Goal: Task Accomplishment & Management: Manage account settings

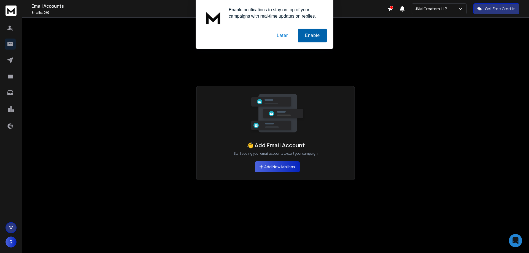
click at [318, 36] on button "Enable" at bounding box center [312, 36] width 29 height 14
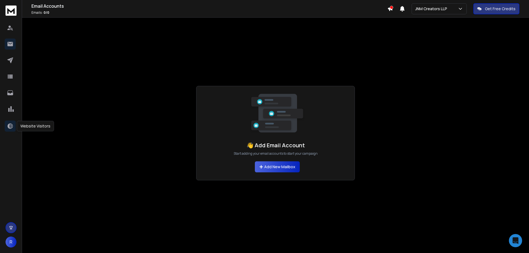
click at [10, 127] on icon at bounding box center [10, 126] width 6 height 6
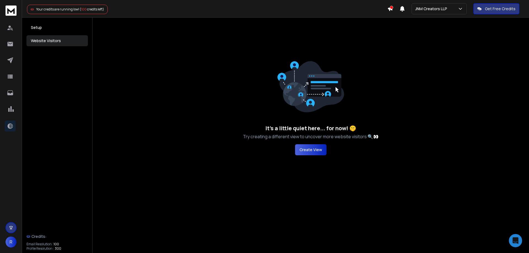
click at [304, 152] on button "Create View" at bounding box center [310, 149] width 31 height 11
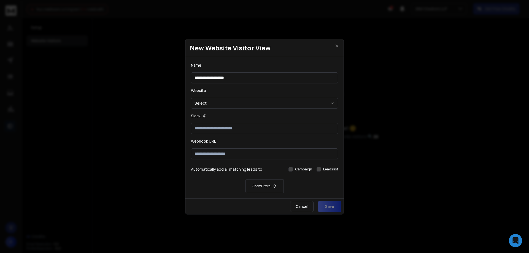
click at [198, 100] on body "**********" at bounding box center [264, 126] width 529 height 253
click at [292, 169] on button "Name" at bounding box center [290, 169] width 4 height 4
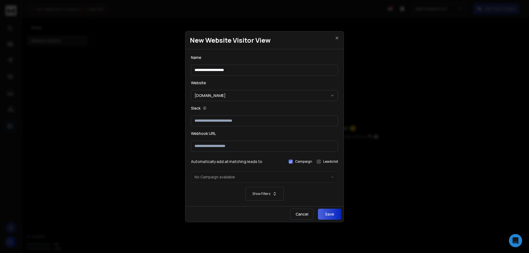
click at [292, 162] on button "Name" at bounding box center [290, 162] width 4 height 4
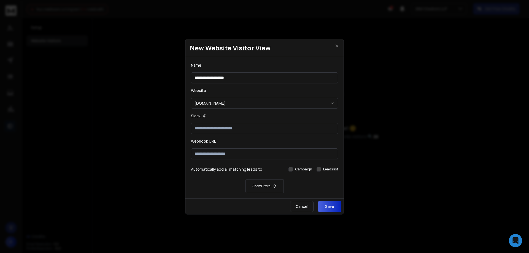
click at [271, 187] on div "Show Filters" at bounding box center [264, 186] width 38 height 14
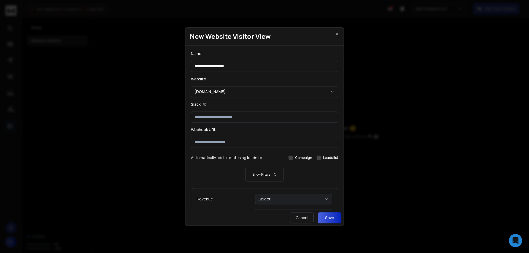
click at [311, 200] on body "**********" at bounding box center [264, 126] width 529 height 253
click at [215, 117] on input at bounding box center [264, 117] width 147 height 11
click at [204, 104] on icon at bounding box center [205, 104] width 4 height 4
click at [219, 66] on input "**********" at bounding box center [264, 66] width 147 height 11
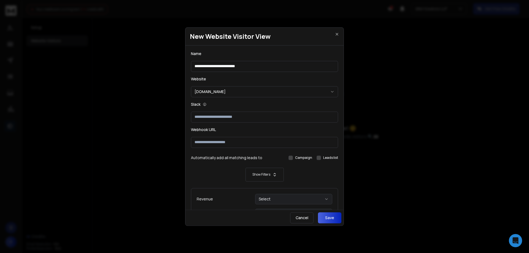
type input "**********"
click at [202, 145] on input at bounding box center [264, 142] width 147 height 11
paste input "**********"
type input "**********"
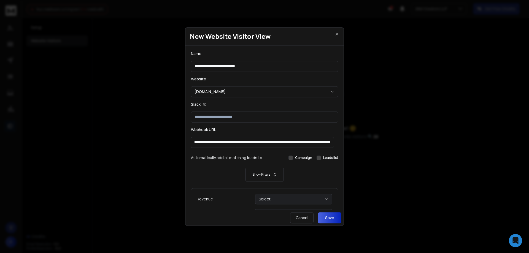
scroll to position [0, 0]
click at [272, 175] on icon "button" at bounding box center [274, 174] width 4 height 4
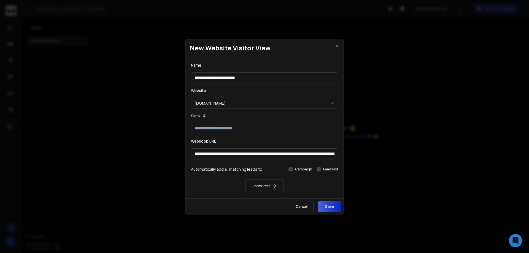
click at [275, 184] on icon "button" at bounding box center [274, 186] width 4 height 4
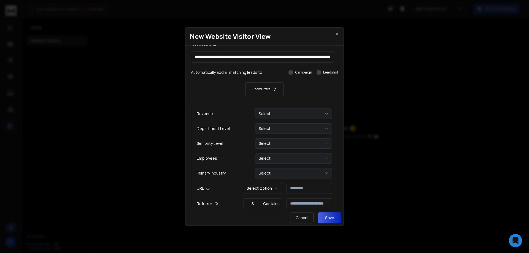
scroll to position [62, 0]
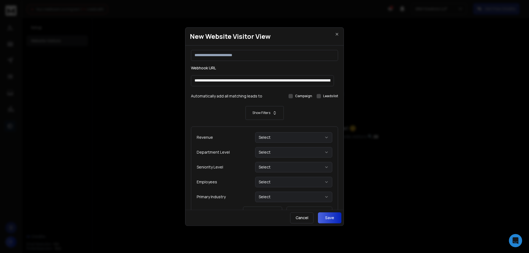
click at [278, 114] on div "Show Filters" at bounding box center [264, 113] width 38 height 14
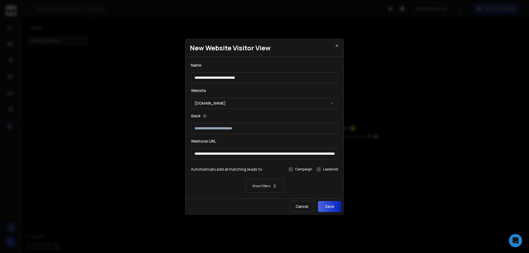
scroll to position [0, 0]
click at [266, 188] on p "Show Filters" at bounding box center [261, 186] width 18 height 4
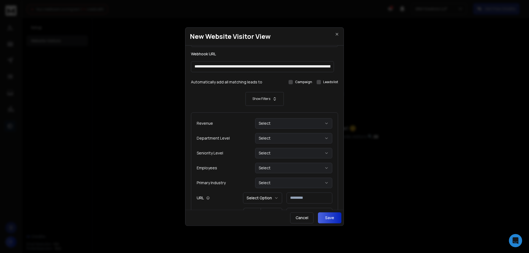
scroll to position [83, 0]
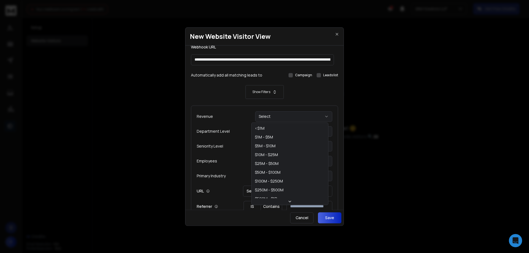
click at [323, 117] on body "**********" at bounding box center [264, 126] width 529 height 253
click at [323, 116] on body "**********" at bounding box center [264, 126] width 529 height 253
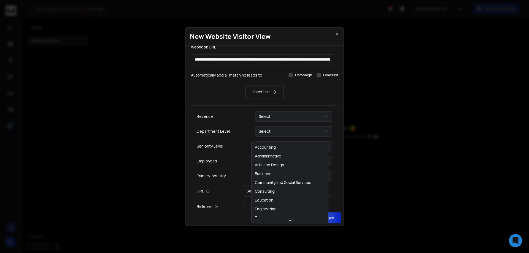
click at [323, 134] on body "**********" at bounding box center [264, 126] width 529 height 253
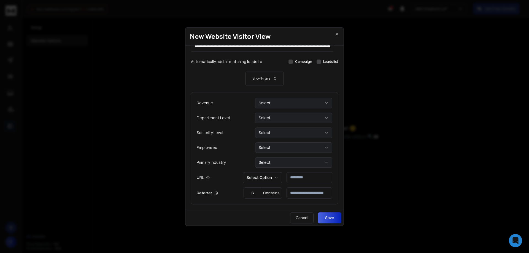
scroll to position [117, 0]
click at [265, 177] on body "**********" at bounding box center [264, 126] width 529 height 253
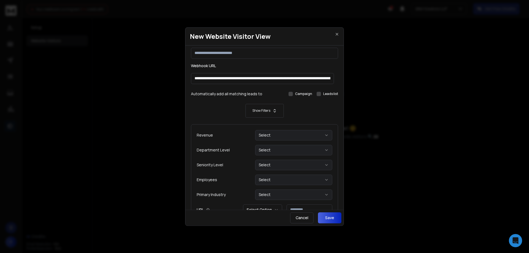
scroll to position [62, 0]
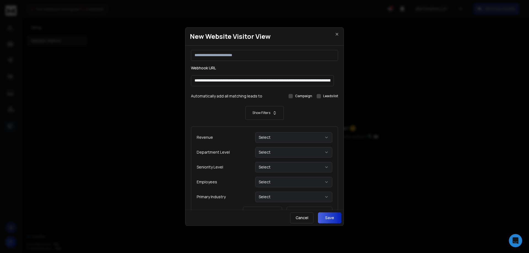
click at [260, 113] on p "Show Filters" at bounding box center [261, 113] width 18 height 4
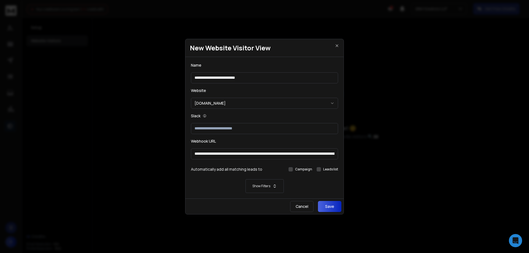
click at [327, 202] on button "Save" at bounding box center [329, 206] width 23 height 11
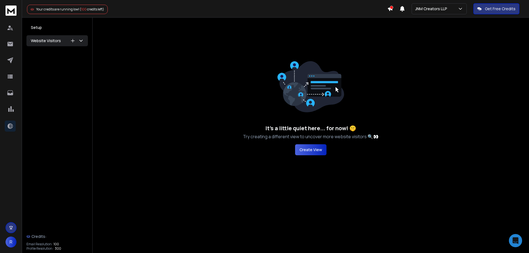
click at [46, 39] on button "Website Visitors" at bounding box center [56, 40] width 61 height 11
click at [56, 65] on div "JNM Creators Website Visitors" at bounding box center [54, 65] width 42 height 6
click at [306, 149] on button "Create View" at bounding box center [310, 149] width 31 height 11
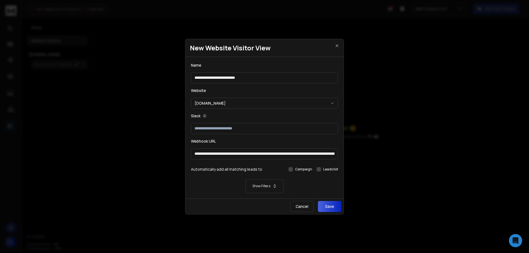
click at [319, 168] on button "Name" at bounding box center [319, 169] width 4 height 4
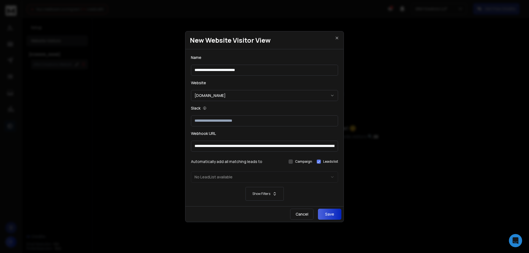
click at [331, 214] on button "Save" at bounding box center [329, 214] width 23 height 11
click at [320, 161] on button "Name" at bounding box center [319, 162] width 4 height 4
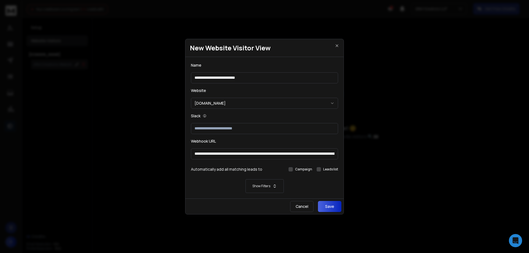
click at [268, 187] on p "Show Filters" at bounding box center [261, 186] width 18 height 4
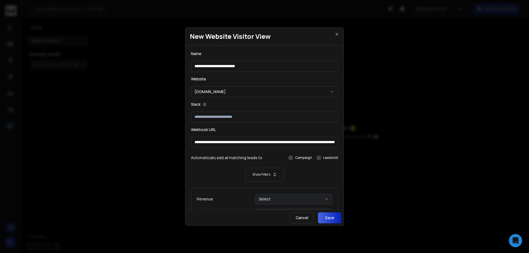
click at [268, 174] on div "Show Filters" at bounding box center [264, 175] width 38 height 14
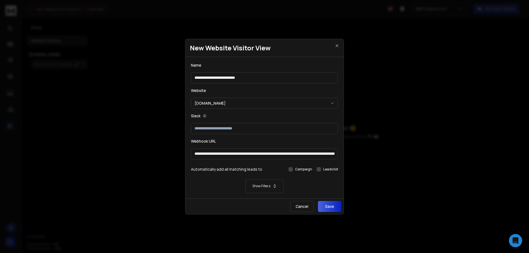
click at [319, 170] on button "Name" at bounding box center [319, 169] width 4 height 4
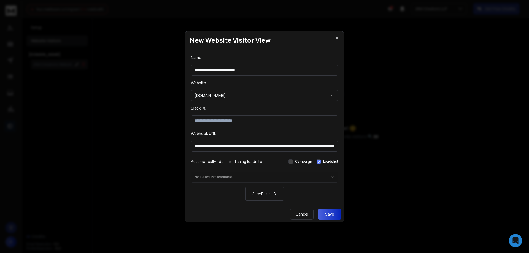
click at [319, 162] on button "Name" at bounding box center [319, 162] width 4 height 4
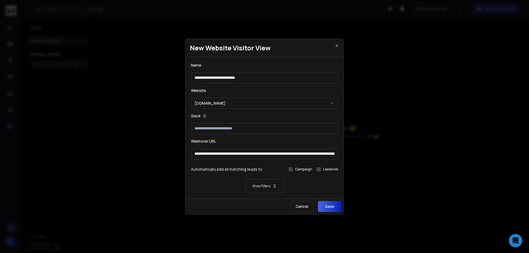
click at [328, 206] on button "Save" at bounding box center [329, 206] width 23 height 11
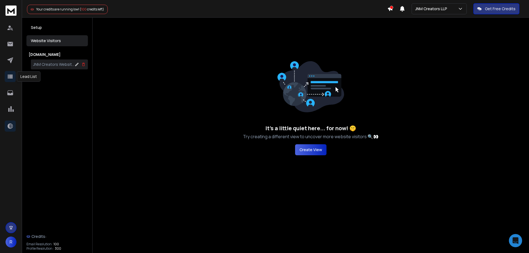
click at [10, 76] on icon at bounding box center [10, 77] width 5 height 4
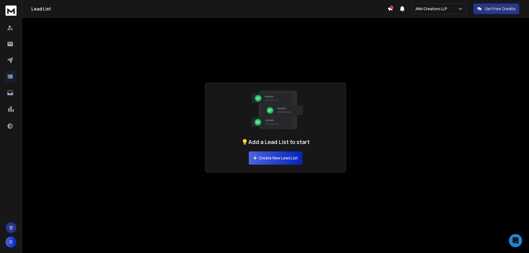
click at [272, 157] on button "Create New Lead List" at bounding box center [275, 158] width 53 height 13
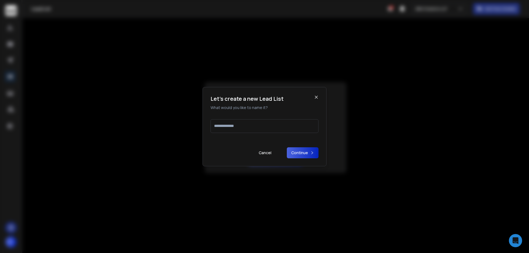
click at [219, 128] on input at bounding box center [265, 126] width 108 height 14
type input "**********"
click at [299, 148] on button "Continue" at bounding box center [303, 152] width 32 height 11
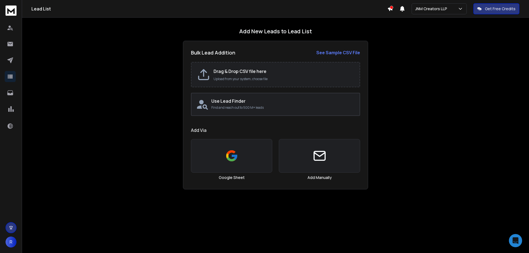
click at [99, 118] on div "Add New Leads to Lead List Bulk Lead Addition See Sample CSV File Drag & Drop C…" at bounding box center [275, 109] width 507 height 162
click at [12, 126] on icon at bounding box center [10, 126] width 7 height 7
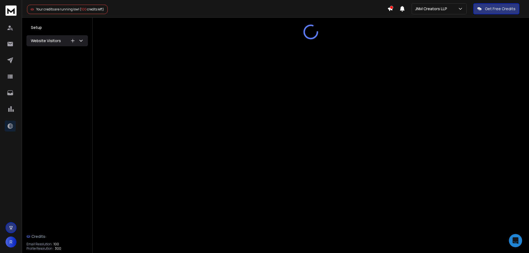
click at [41, 41] on button "Website Visitors" at bounding box center [56, 40] width 61 height 11
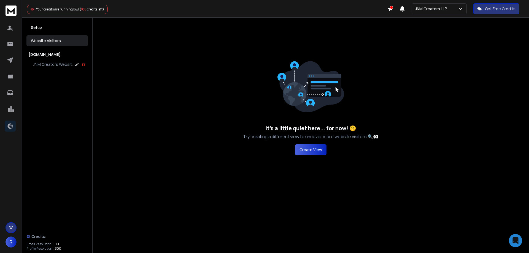
click at [304, 148] on button "Create View" at bounding box center [310, 149] width 31 height 11
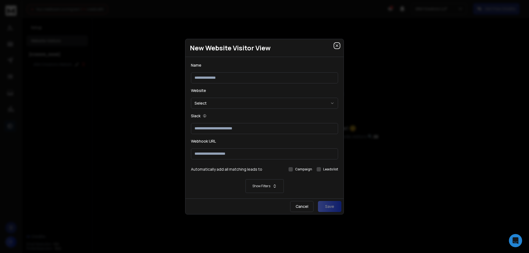
click at [337, 44] on icon "button" at bounding box center [337, 46] width 4 height 4
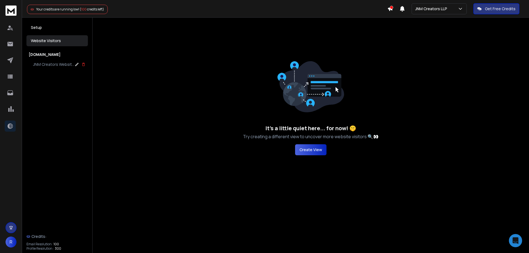
click at [64, 61] on div "JNM Creators Website Visitors" at bounding box center [59, 65] width 57 height 10
click at [303, 150] on button "Create View" at bounding box center [310, 149] width 31 height 11
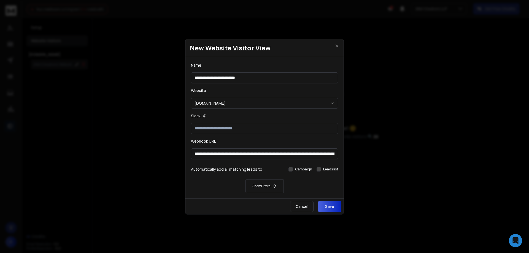
click at [319, 170] on button "Name" at bounding box center [319, 169] width 4 height 4
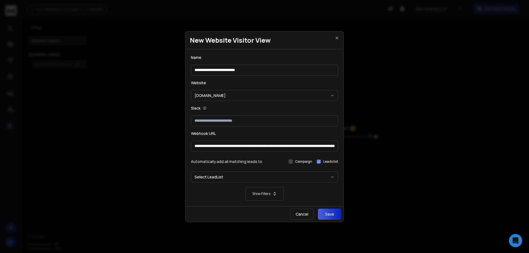
click at [288, 176] on body "**********" at bounding box center [264, 126] width 529 height 253
click at [328, 214] on button "Save" at bounding box center [329, 214] width 23 height 11
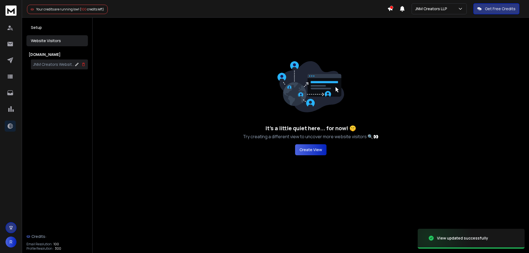
click at [179, 186] on div "It's a little quiet here... for now! 🤫 Try creating a different view to uncover…" at bounding box center [310, 104] width 423 height 164
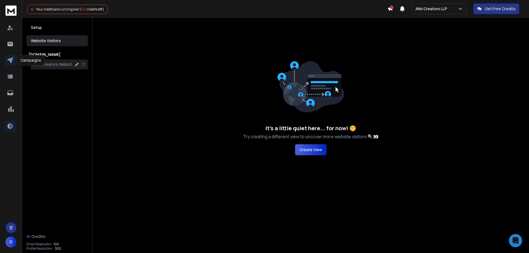
click at [12, 58] on icon at bounding box center [10, 60] width 7 height 7
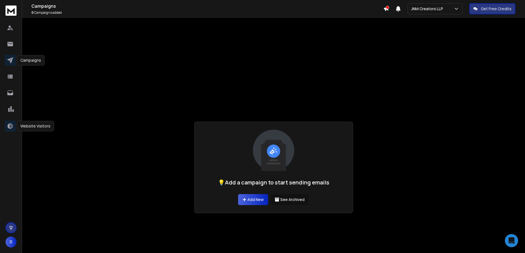
click at [11, 125] on icon at bounding box center [10, 126] width 6 height 6
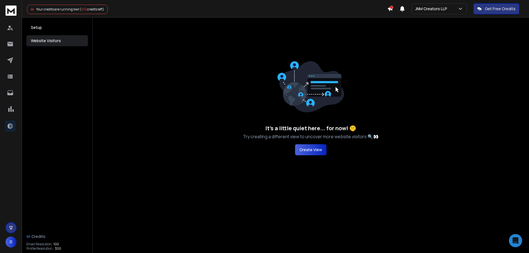
click at [314, 154] on button "Create View" at bounding box center [310, 149] width 31 height 11
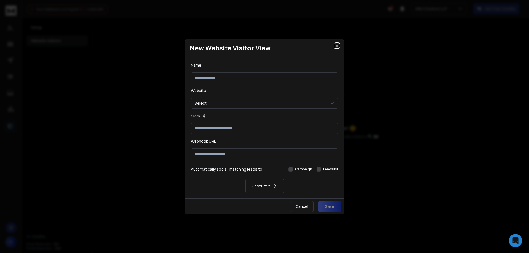
click at [337, 46] on icon "button" at bounding box center [337, 46] width 4 height 4
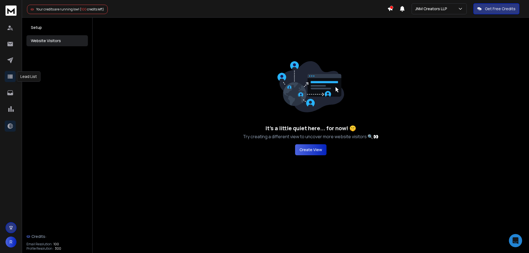
click at [10, 77] on icon at bounding box center [10, 77] width 5 height 4
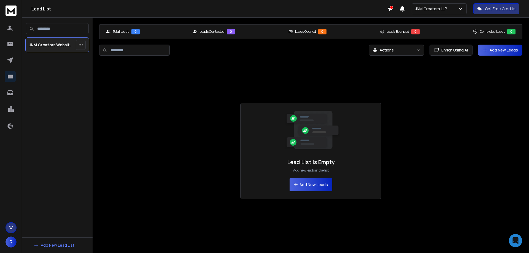
click at [64, 47] on p "JNM Creators Website Visitors Lists" at bounding box center [51, 45] width 45 height 6
click at [81, 44] on icon "button" at bounding box center [80, 44] width 5 height 5
click at [10, 63] on icon at bounding box center [10, 60] width 7 height 7
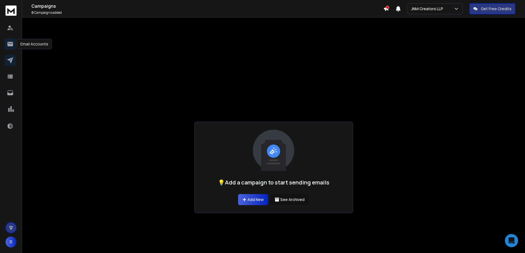
click at [9, 41] on icon at bounding box center [10, 44] width 7 height 7
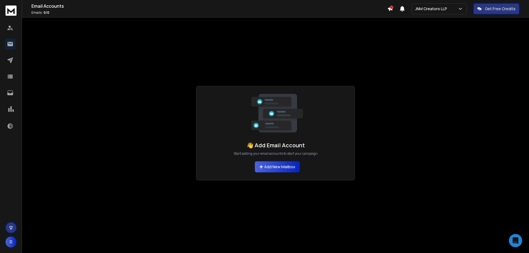
click at [277, 169] on button "Add New Mailbox" at bounding box center [277, 166] width 45 height 11
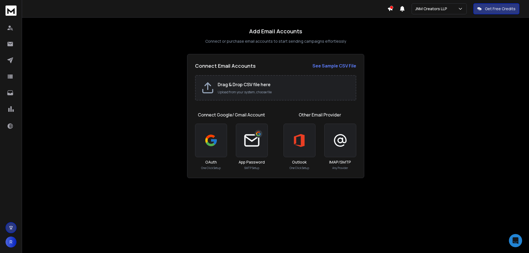
click at [252, 145] on icon at bounding box center [252, 140] width 17 height 17
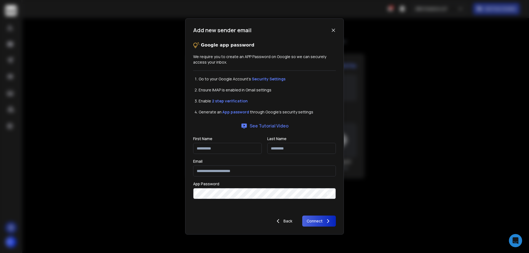
click at [202, 147] on input "text" at bounding box center [227, 148] width 69 height 11
type input "********"
type input "******"
click at [208, 174] on input "email" at bounding box center [264, 171] width 143 height 11
type input "**********"
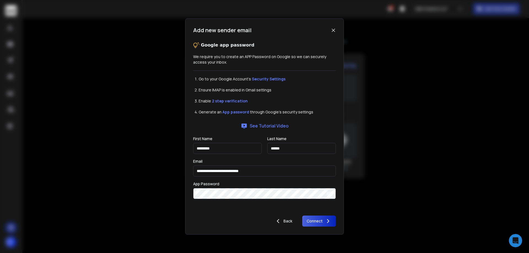
click at [327, 195] on icon at bounding box center [328, 193] width 5 height 5
click at [318, 221] on button "Connect" at bounding box center [319, 221] width 34 height 11
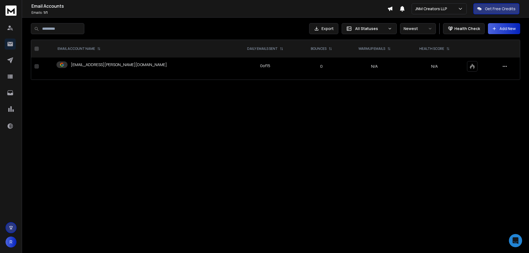
click at [469, 68] on icon at bounding box center [472, 67] width 6 height 6
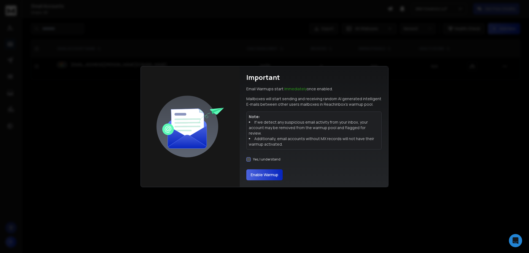
click at [249, 157] on button "Yes, I understand" at bounding box center [248, 159] width 4 height 4
click at [262, 174] on button "Enable Warmup" at bounding box center [264, 174] width 36 height 11
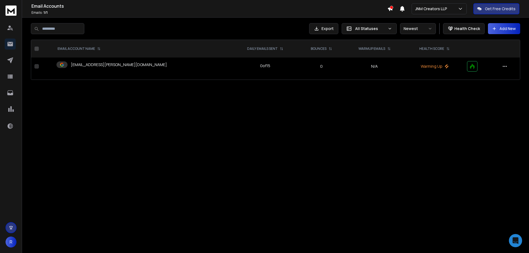
click at [502, 63] on button at bounding box center [505, 66] width 24 height 9
click at [485, 86] on div "Mailbox Settings" at bounding box center [497, 86] width 35 height 9
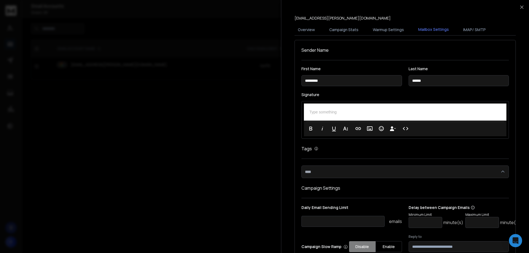
scroll to position [55, 0]
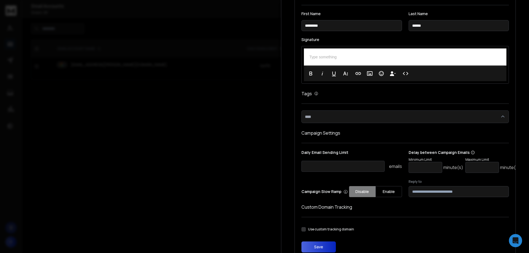
click at [346, 115] on input at bounding box center [324, 117] width 43 height 10
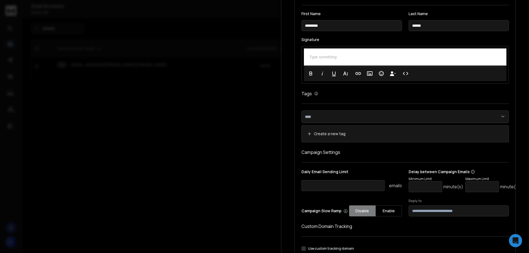
click at [331, 133] on p "Create a new tag" at bounding box center [330, 134] width 32 height 6
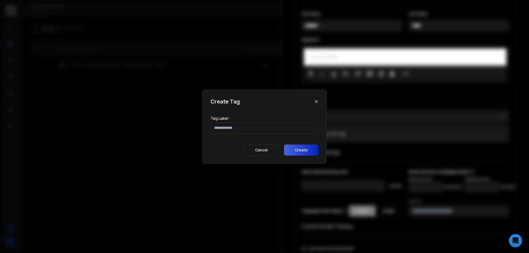
click at [218, 129] on input "text" at bounding box center [265, 128] width 108 height 11
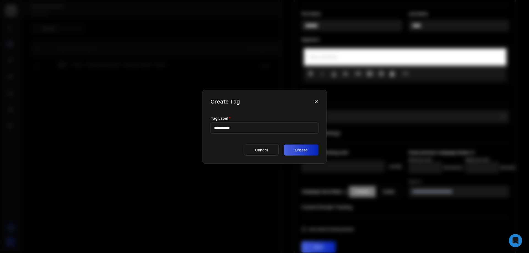
type input "**********"
click at [297, 147] on button "Create" at bounding box center [301, 150] width 34 height 11
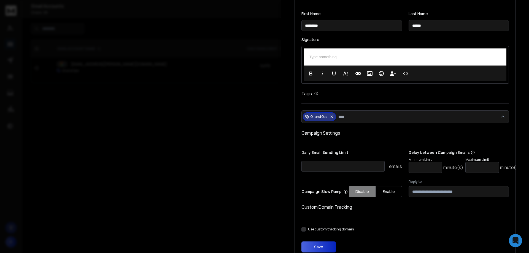
click at [498, 116] on div "Oil and Gas" at bounding box center [404, 116] width 207 height 13
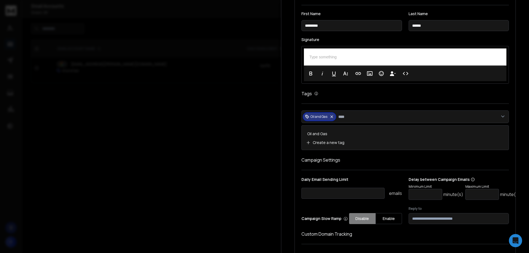
click at [328, 141] on p "Create a new tag" at bounding box center [329, 143] width 32 height 6
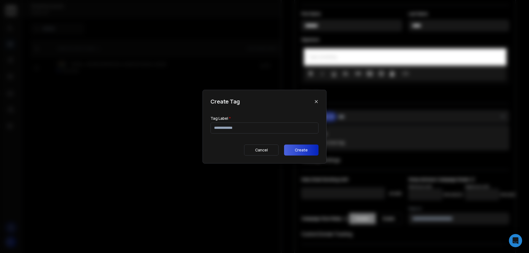
click at [220, 127] on input "text" at bounding box center [265, 128] width 108 height 11
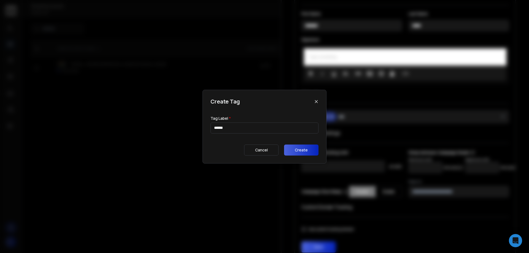
click at [216, 129] on input "******" at bounding box center [265, 128] width 108 height 11
type input "******"
click at [297, 149] on button "Create" at bounding box center [301, 150] width 34 height 11
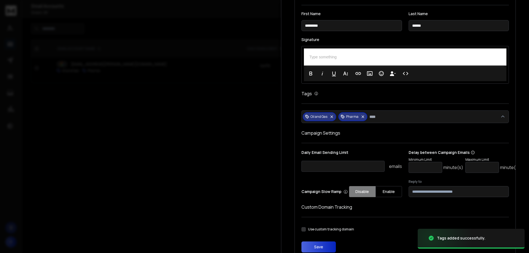
click at [379, 119] on input at bounding box center [388, 117] width 43 height 10
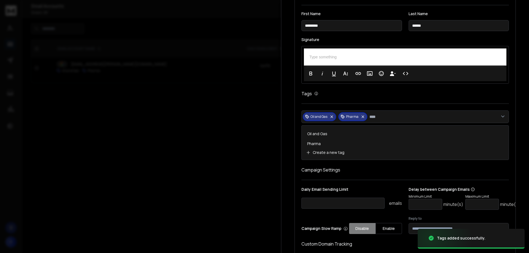
click at [323, 150] on p "Create a new tag" at bounding box center [329, 153] width 32 height 6
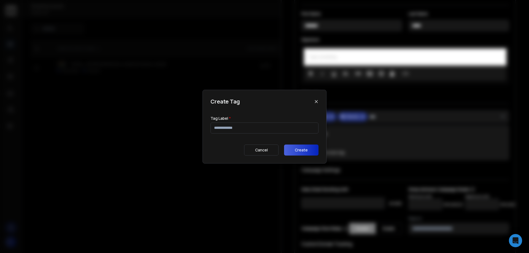
click at [228, 126] on input "text" at bounding box center [265, 128] width 108 height 11
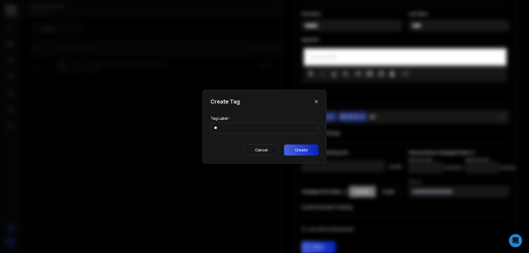
type input "**"
click at [297, 148] on button "Create" at bounding box center [301, 150] width 34 height 11
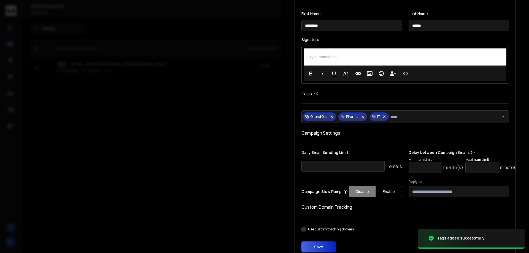
click at [400, 118] on input at bounding box center [410, 117] width 43 height 10
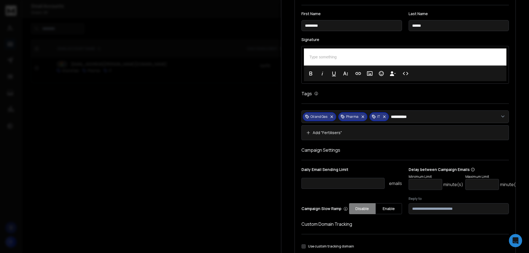
type input "**********"
click at [328, 132] on p "Add " Fertilisers "" at bounding box center [327, 133] width 29 height 6
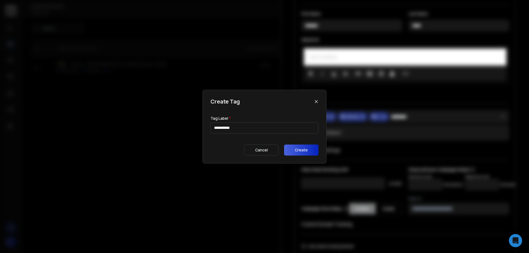
click at [292, 154] on button "Create" at bounding box center [301, 150] width 34 height 11
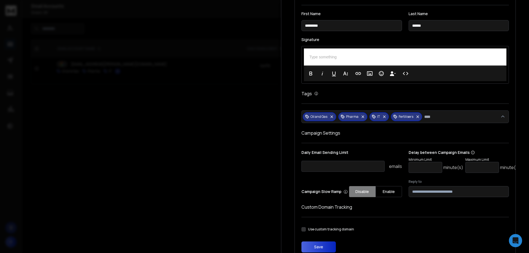
drag, startPoint x: 415, startPoint y: 167, endPoint x: 402, endPoint y: 170, distance: 14.1
click at [402, 170] on div "Daily Email Sending Limit ** emails Delay between Campaign Emails Minimum Limit…" at bounding box center [404, 173] width 207 height 47
click at [475, 170] on input "**" at bounding box center [482, 167] width 34 height 11
type input "*"
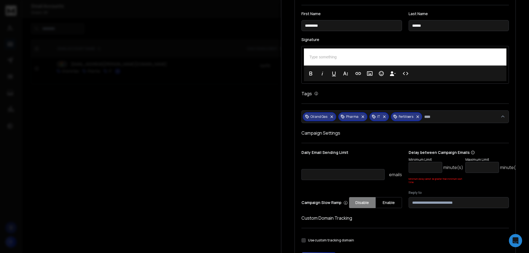
type input "*"
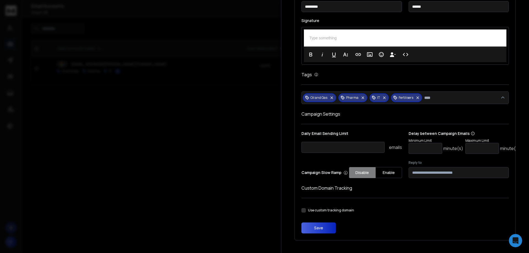
scroll to position [81, 0]
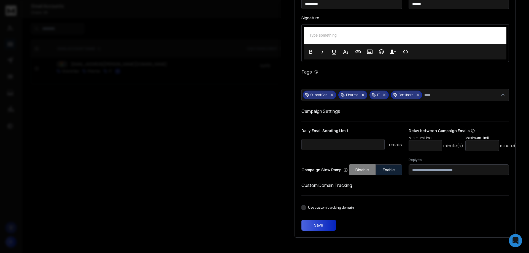
type input "*"
click at [384, 169] on button "Enable" at bounding box center [389, 169] width 26 height 11
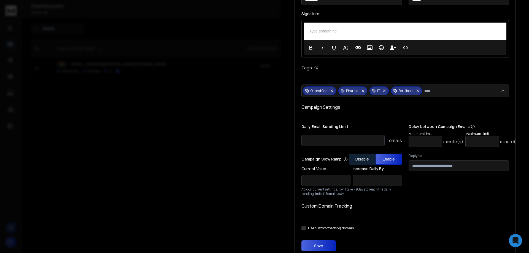
click at [358, 161] on button "Disable" at bounding box center [362, 159] width 26 height 11
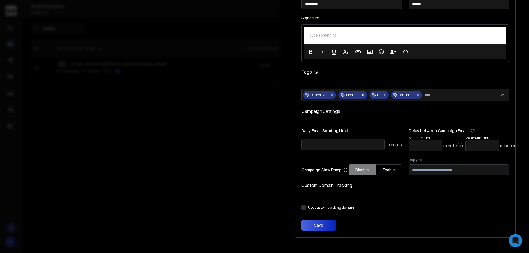
click at [304, 206] on button "Reply to" at bounding box center [303, 208] width 4 height 4
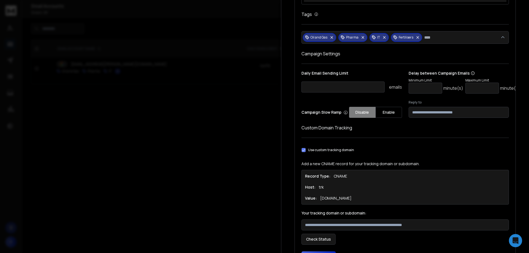
scroll to position [143, 0]
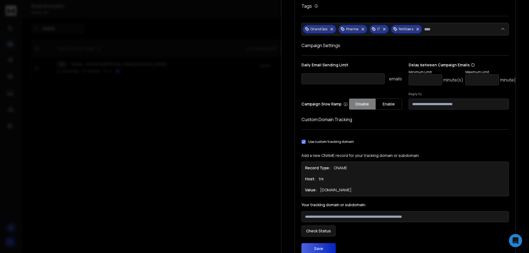
click at [319, 179] on p "trk" at bounding box center [321, 179] width 5 height 6
copy p "trk"
click at [323, 190] on p "[DOMAIN_NAME]" at bounding box center [335, 190] width 31 height 6
drag, startPoint x: 323, startPoint y: 190, endPoint x: 354, endPoint y: 190, distance: 31.7
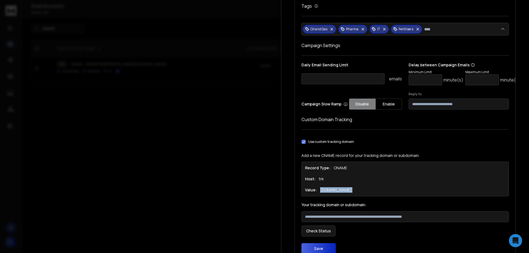
click at [354, 190] on div "Value: [DOMAIN_NAME]" at bounding box center [405, 190] width 200 height 6
copy p "[DOMAIN_NAME]"
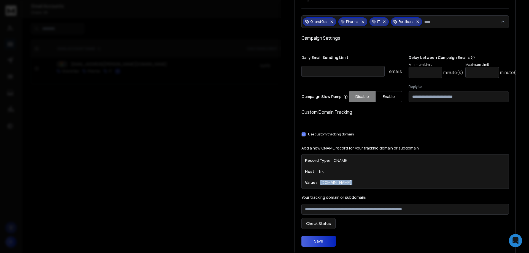
scroll to position [170, 0]
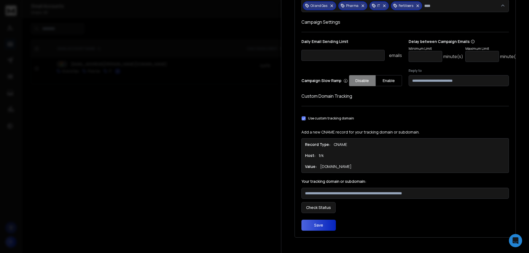
click at [408, 190] on input at bounding box center [404, 193] width 207 height 11
type input "**********"
click at [319, 205] on button "Check Status" at bounding box center [318, 207] width 34 height 11
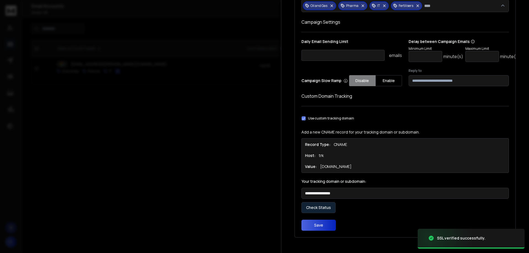
click at [317, 203] on button "Check Status" at bounding box center [318, 207] width 34 height 11
click at [322, 222] on button "Save" at bounding box center [318, 225] width 34 height 11
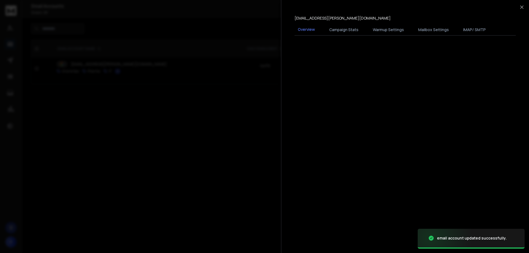
scroll to position [0, 0]
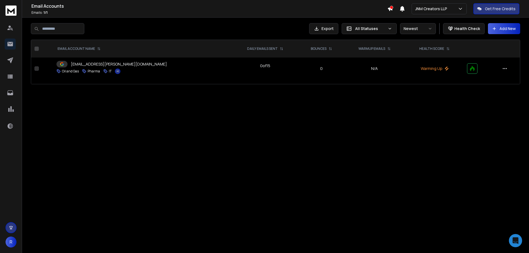
click at [503, 68] on icon at bounding box center [504, 68] width 5 height 5
click at [493, 90] on div "Mailbox Settings" at bounding box center [497, 89] width 35 height 9
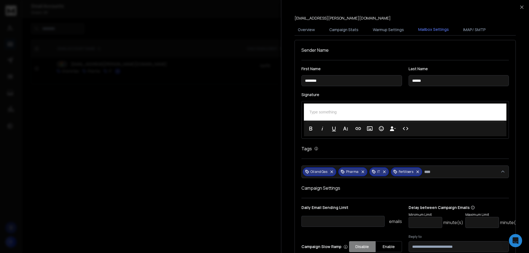
click at [468, 27] on button "IMAP/ SMTP" at bounding box center [474, 30] width 29 height 12
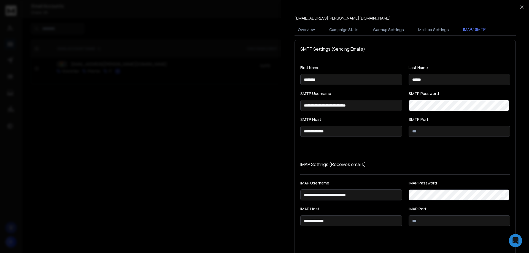
click at [501, 104] on icon at bounding box center [503, 105] width 5 height 5
click at [501, 104] on icon at bounding box center [503, 105] width 5 height 3
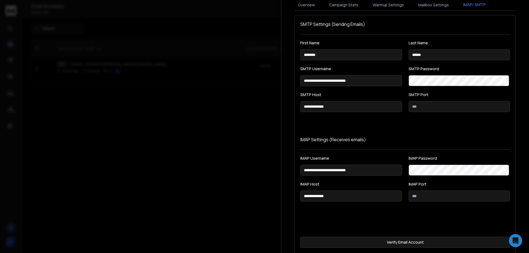
scroll to position [55, 0]
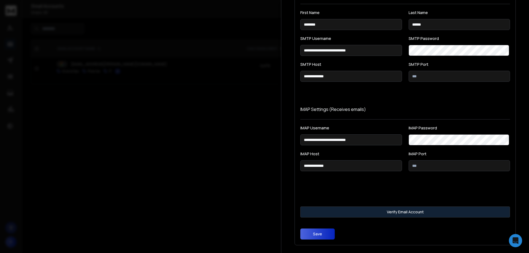
click at [404, 211] on button "Verify Email Account" at bounding box center [405, 212] width 210 height 11
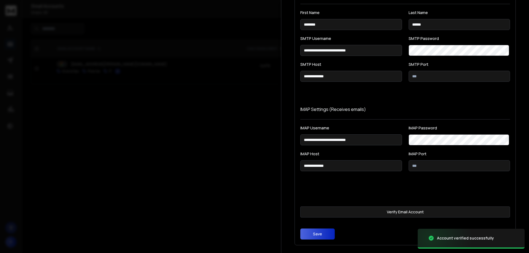
click at [316, 234] on button "Save" at bounding box center [317, 234] width 34 height 11
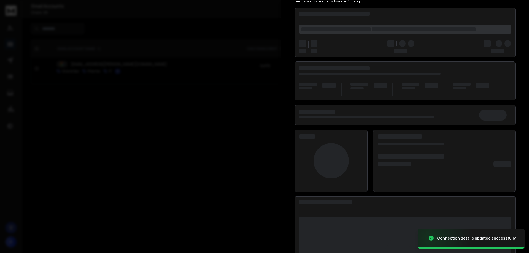
scroll to position [33, 0]
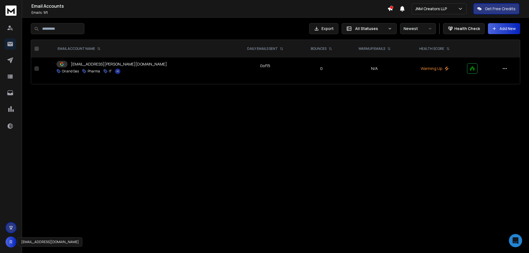
click at [9, 243] on span "R" at bounding box center [11, 242] width 11 height 11
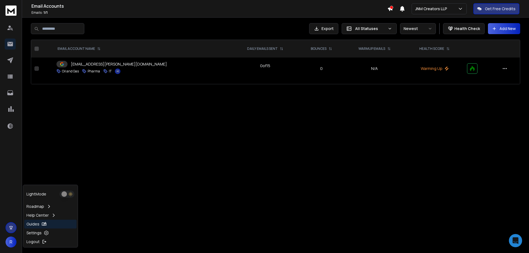
click at [33, 225] on p "Guides" at bounding box center [32, 225] width 13 height 6
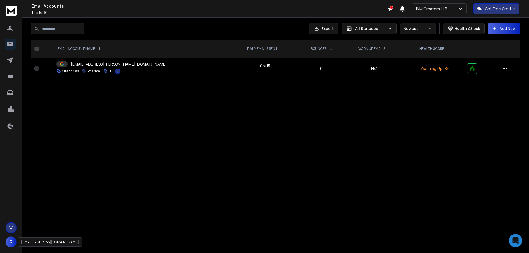
click at [15, 241] on span "R" at bounding box center [11, 242] width 11 height 11
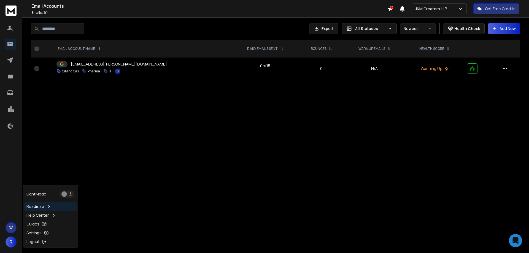
click at [68, 193] on button "button" at bounding box center [67, 194] width 15 height 7
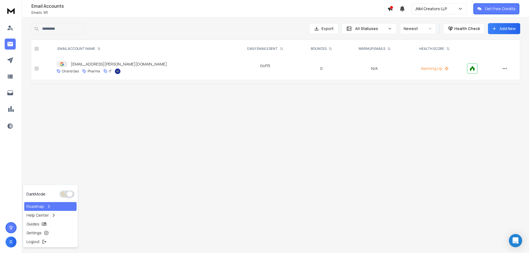
click at [12, 244] on span "R" at bounding box center [11, 242] width 11 height 11
click at [118, 174] on div "Get only verified leads with our AI-powered Lead Finder, starting at $22/mo Try…" at bounding box center [264, 126] width 529 height 253
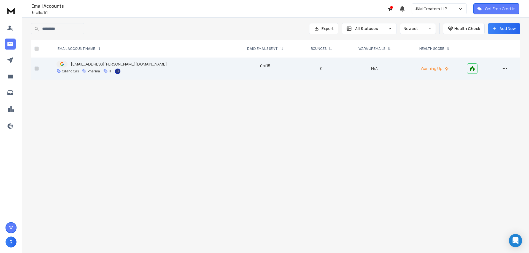
click at [503, 69] on icon at bounding box center [504, 68] width 5 height 5
click at [502, 69] on icon at bounding box center [504, 68] width 5 height 5
